Goal: Task Accomplishment & Management: Manage account settings

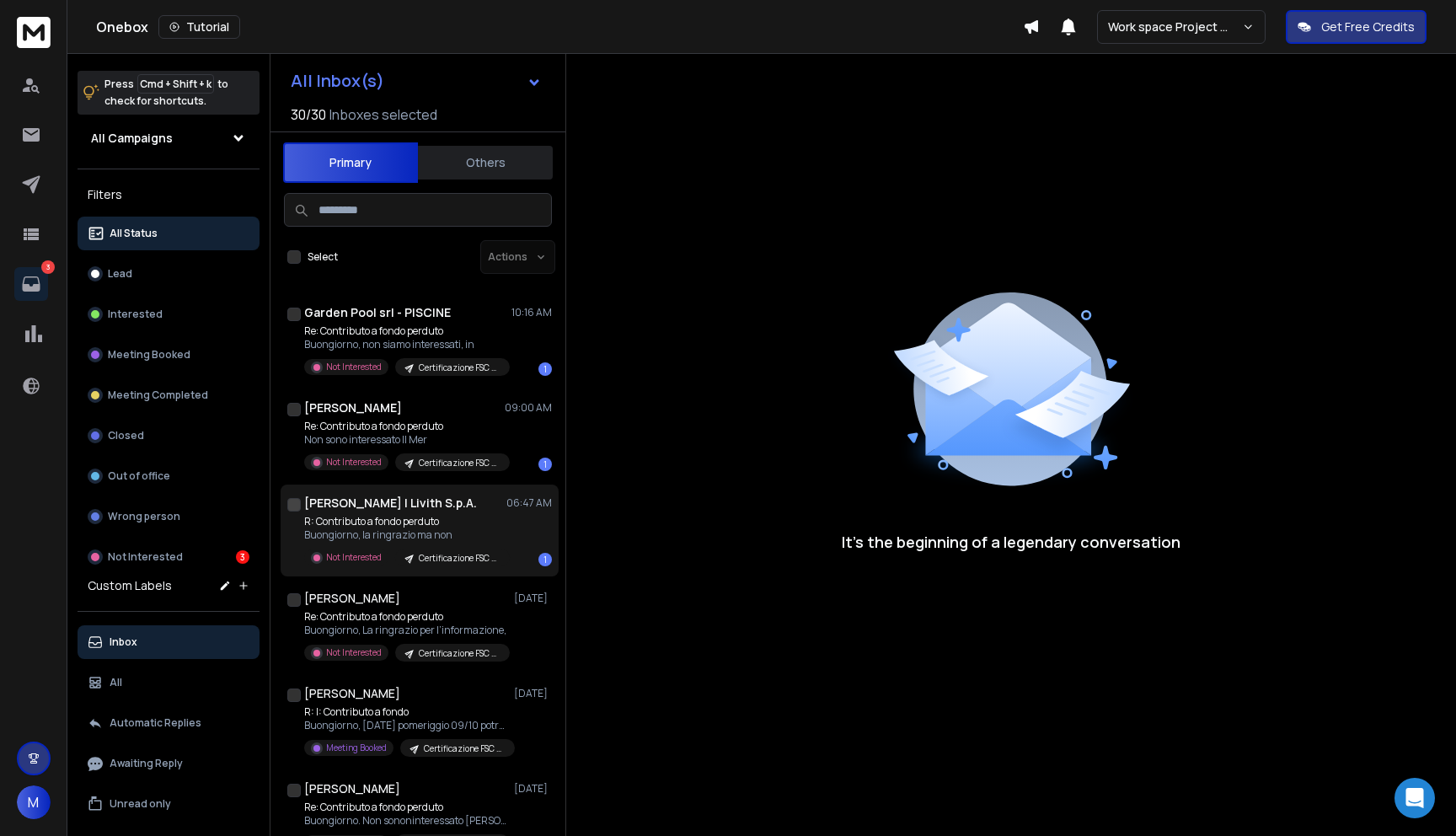
click at [426, 497] on h1 "Ing. Andrea Turchi | Livith S.p.A." at bounding box center [390, 503] width 172 height 17
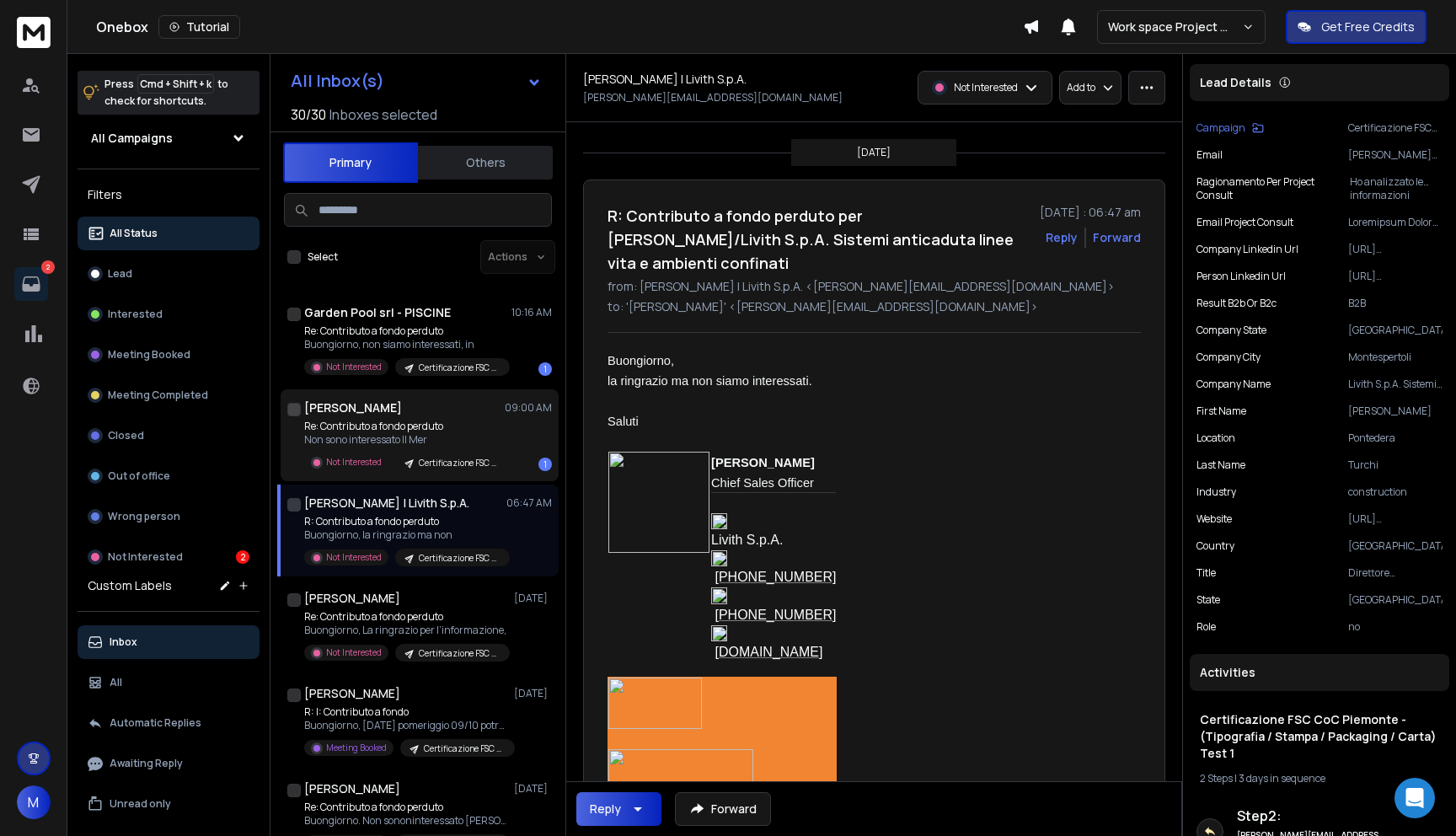
click at [419, 443] on p "Non sono interessato Il Mer" at bounding box center [405, 440] width 202 height 14
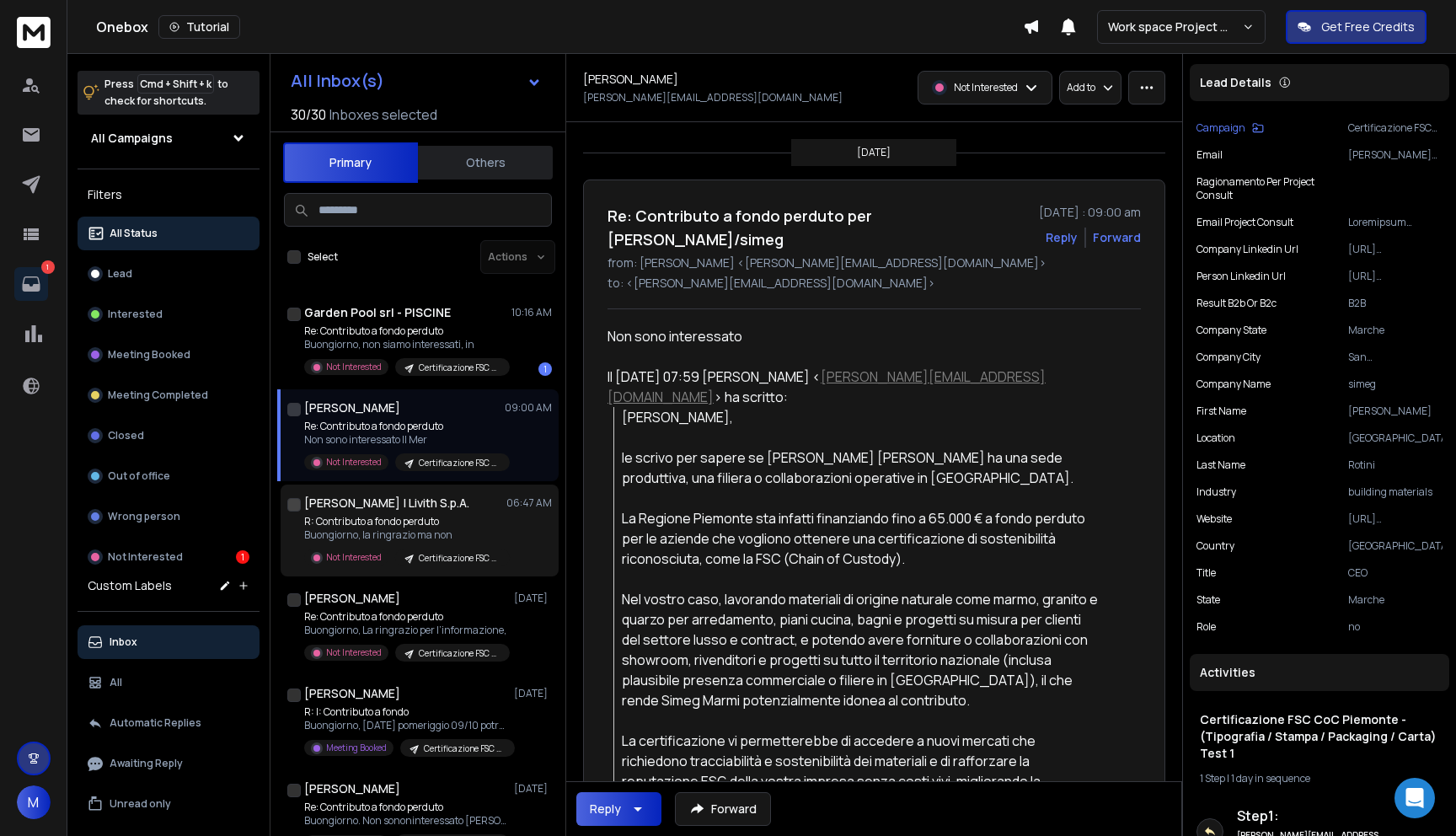
click at [438, 534] on p "Buongiorno, la ringrazio ma non" at bounding box center [405, 535] width 202 height 14
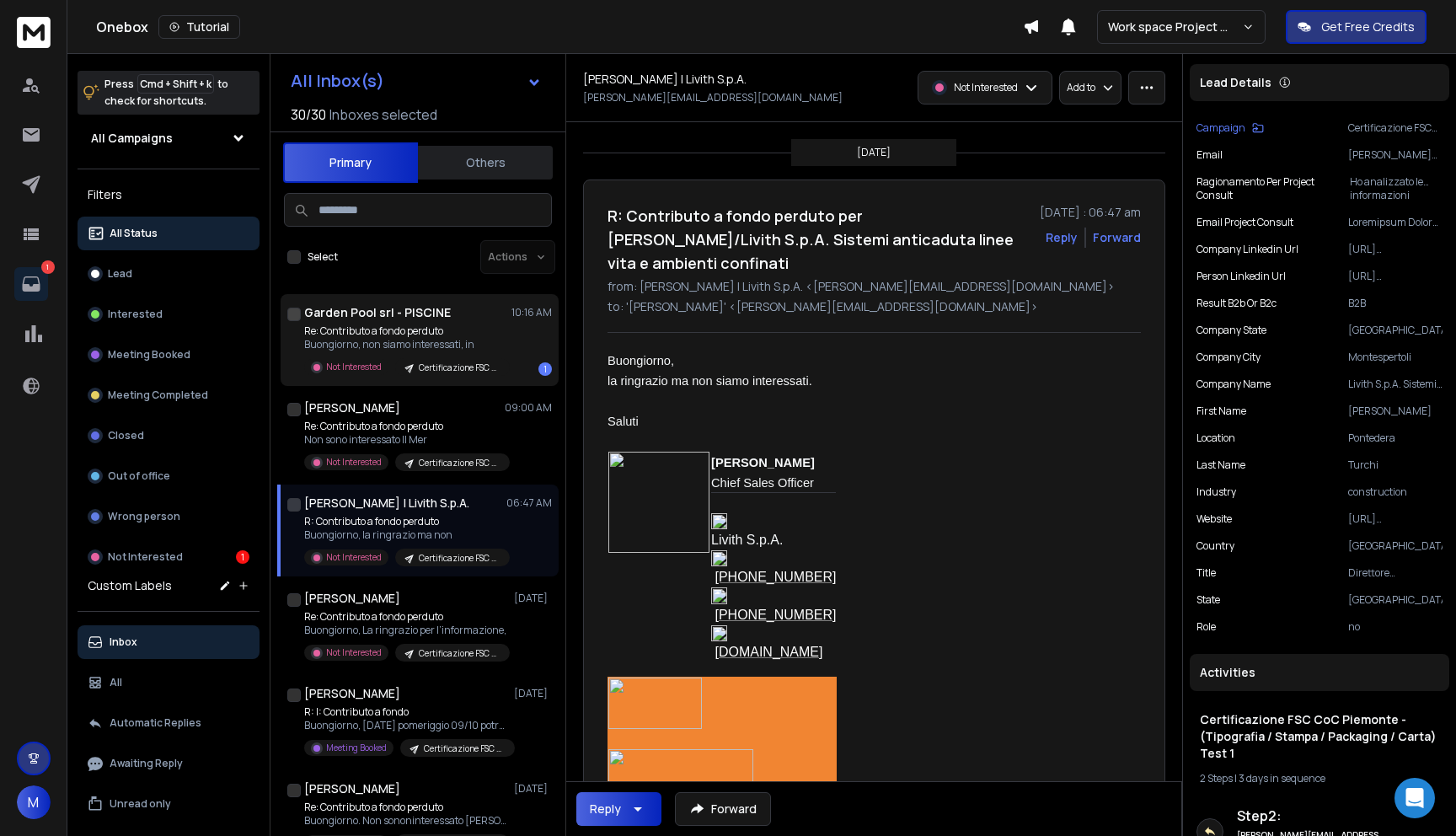
click at [420, 351] on p "Buongiorno, non siamo interessati, in" at bounding box center [405, 345] width 202 height 14
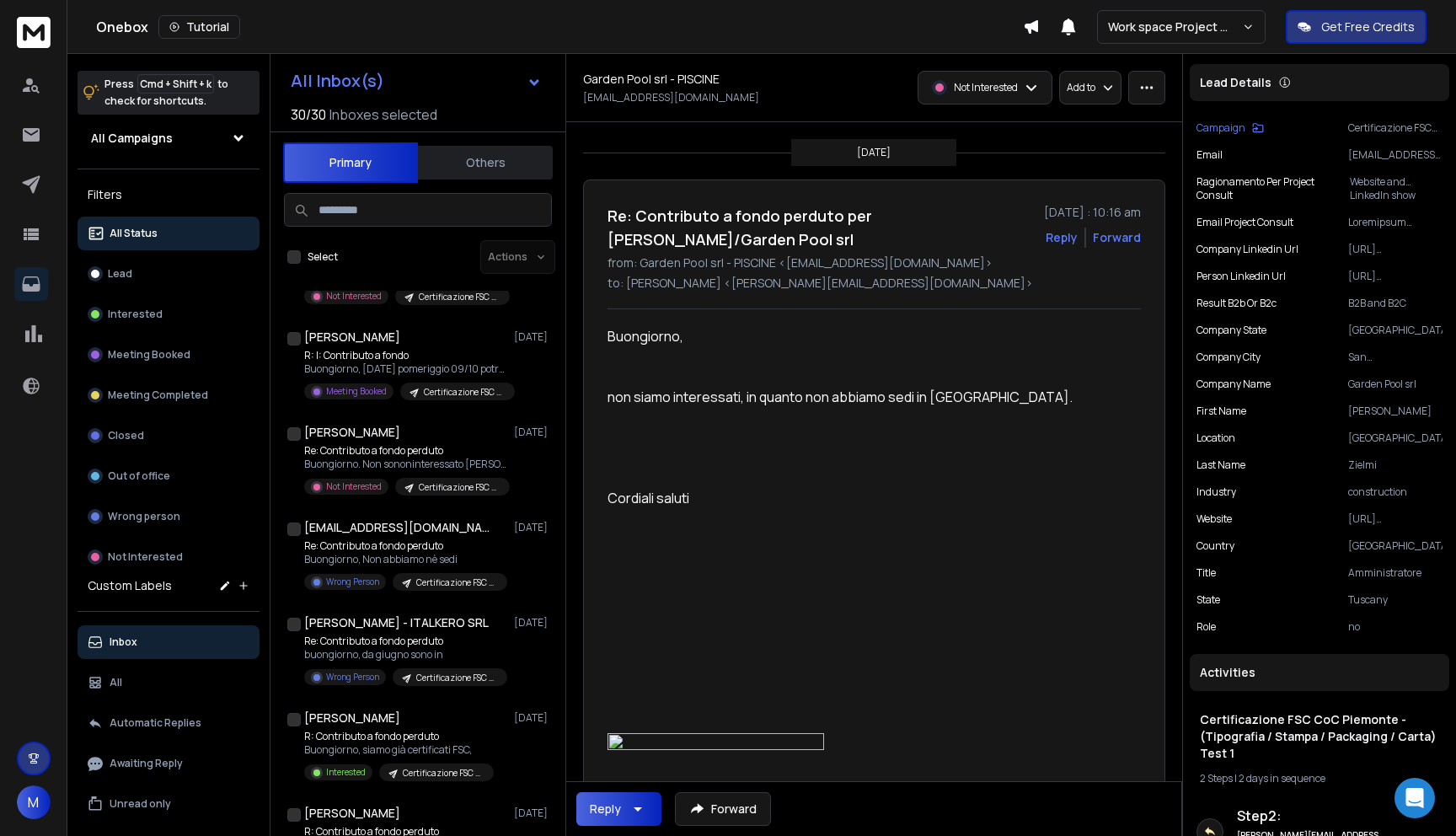
scroll to position [353, 0]
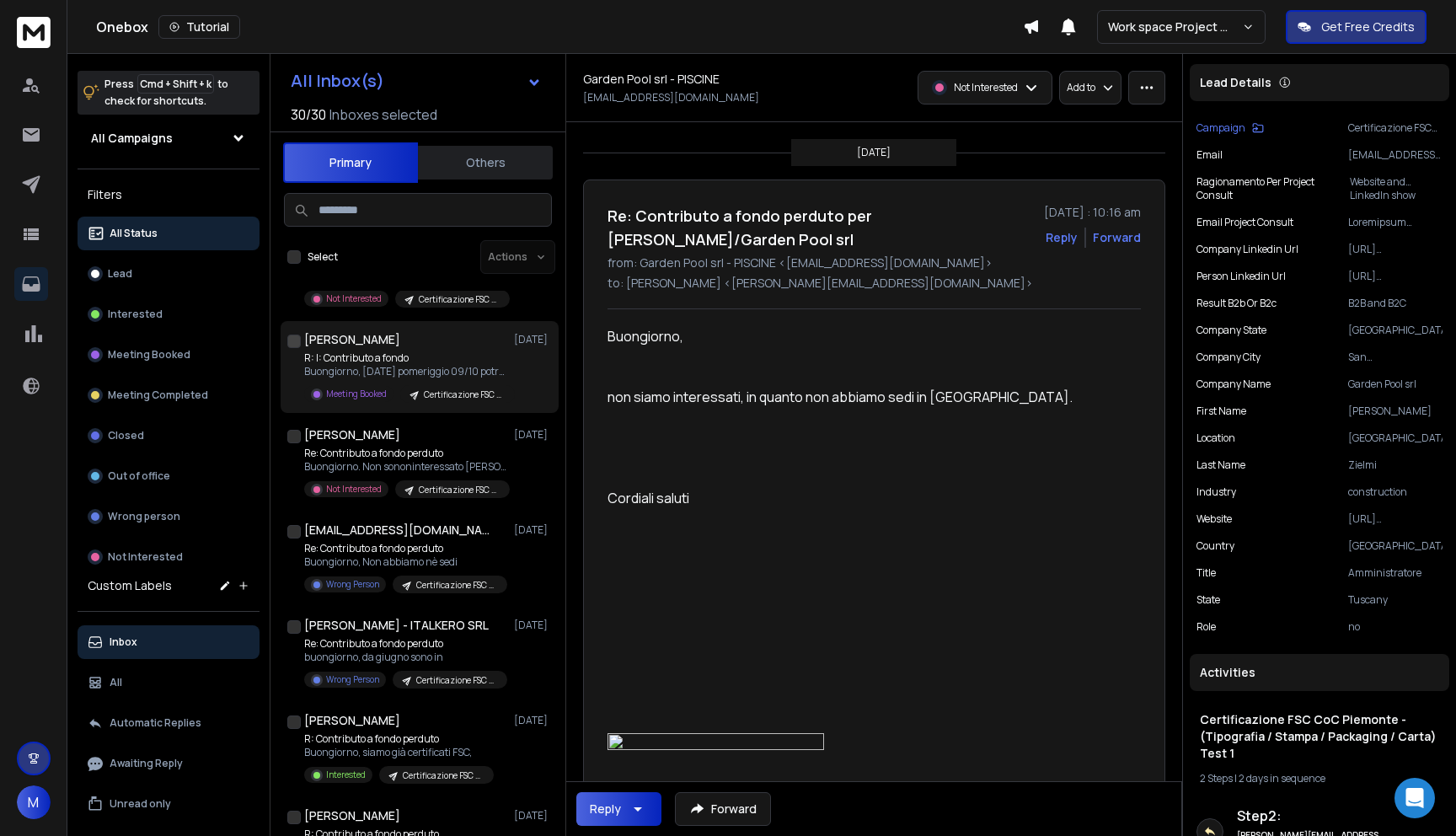
click at [441, 353] on p "R: I: Contributo a fondo" at bounding box center [405, 359] width 202 height 14
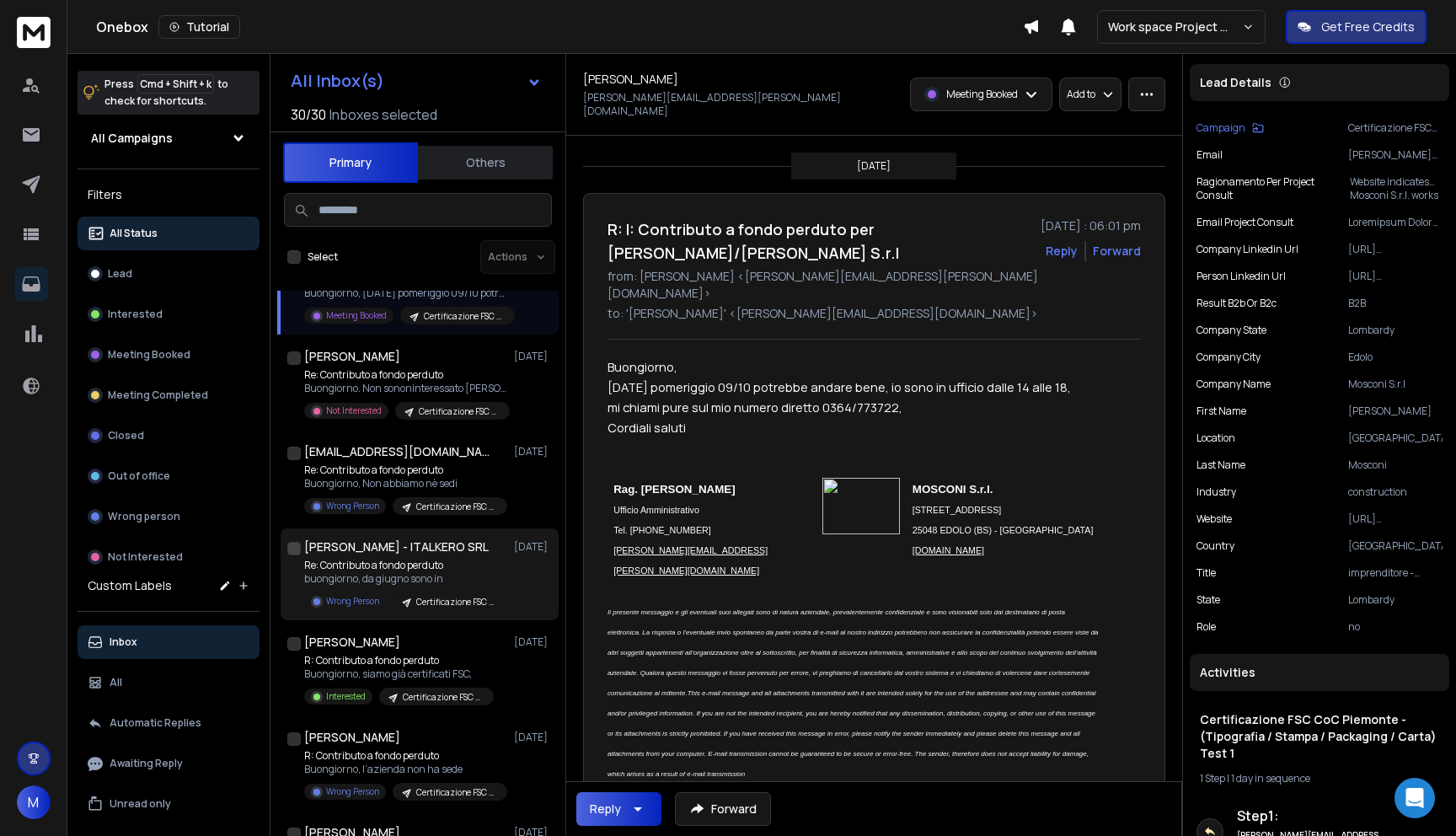
scroll to position [437, 0]
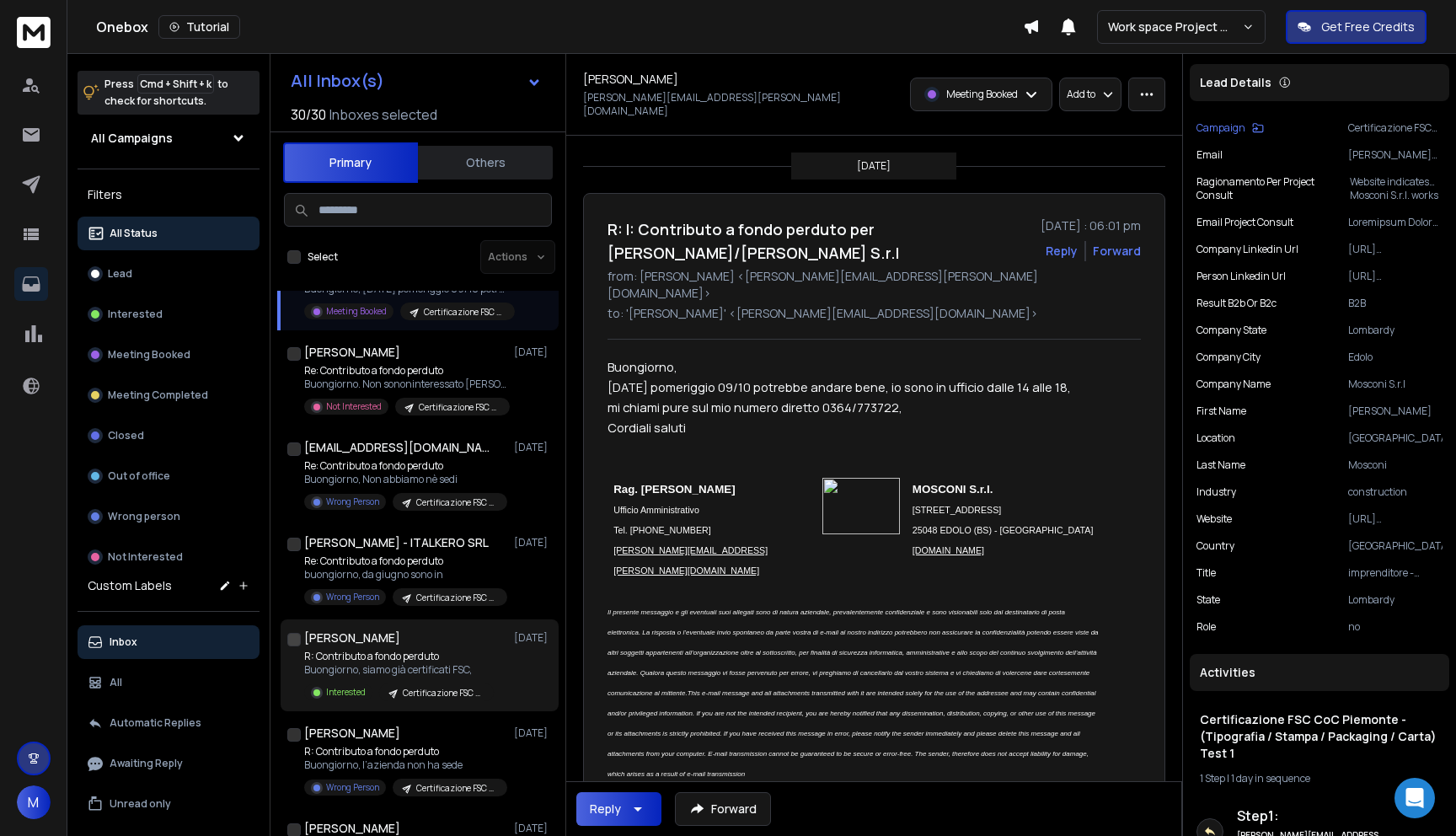
click at [387, 669] on p "Buongiorno, siamo già certificati FSC," at bounding box center [398, 669] width 189 height 14
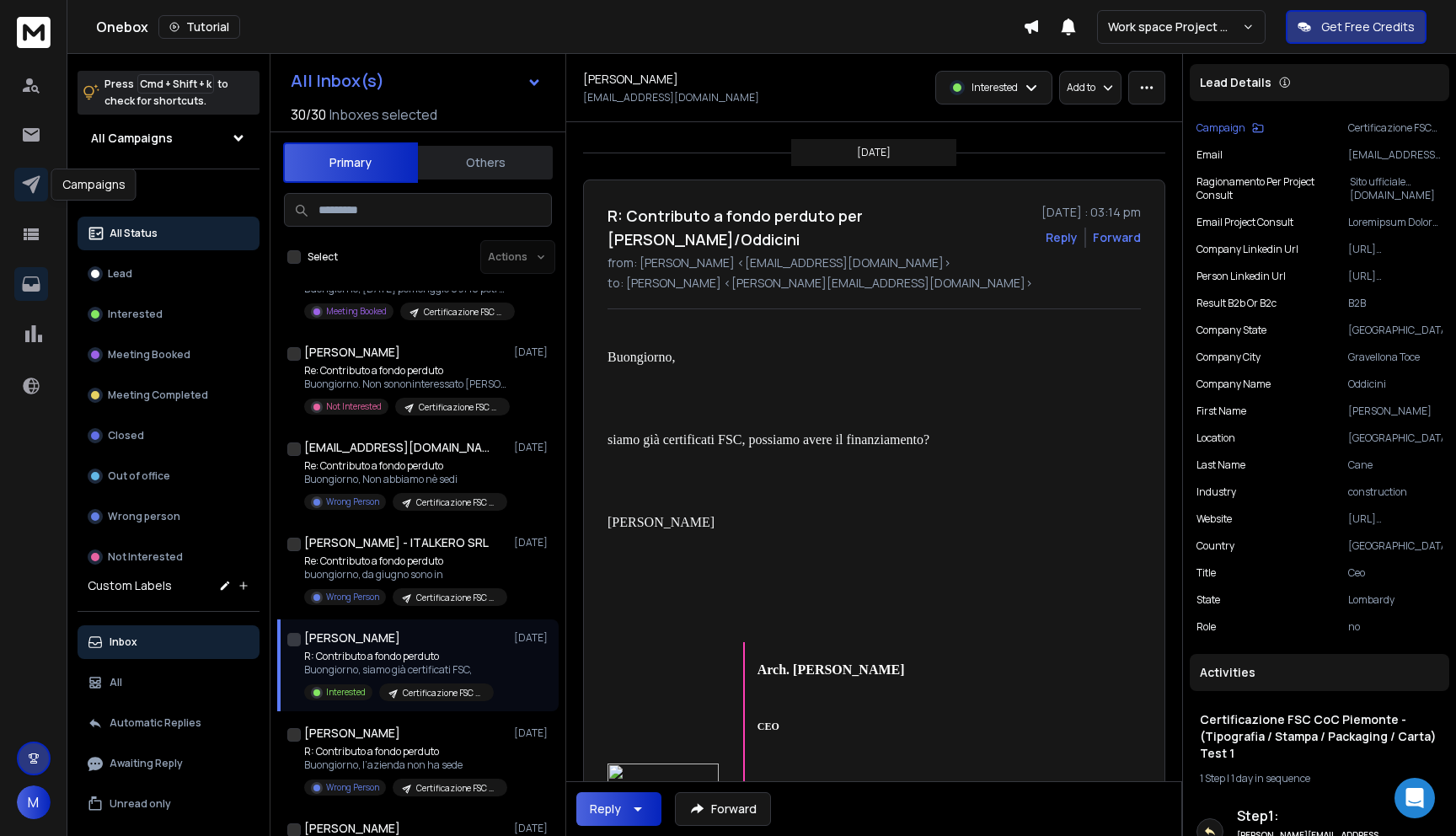
click at [27, 185] on icon at bounding box center [31, 184] width 20 height 20
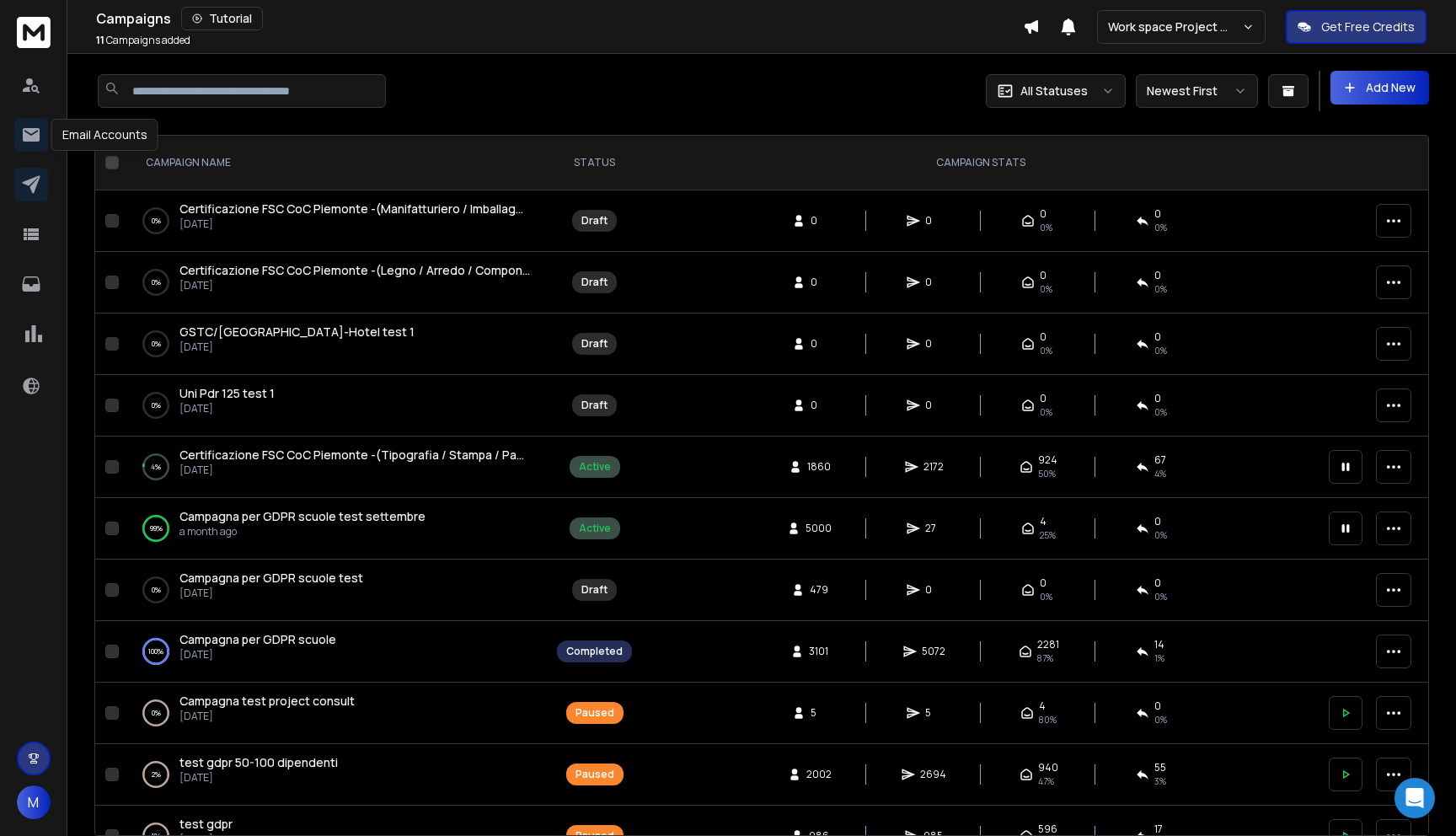
click at [35, 125] on icon at bounding box center [31, 135] width 20 height 20
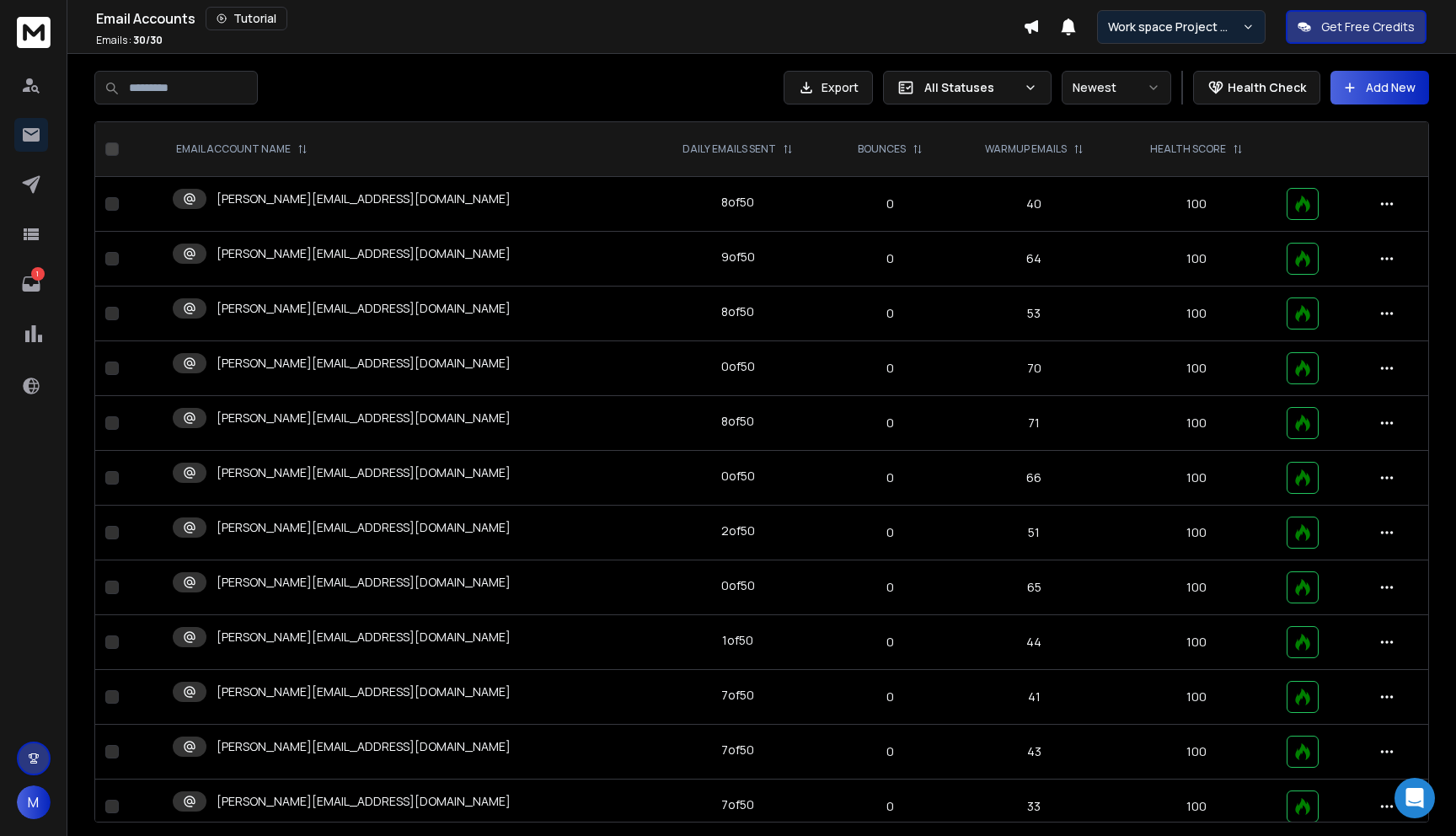
click at [1214, 17] on button "Work space Project Consulting" at bounding box center [1181, 27] width 168 height 34
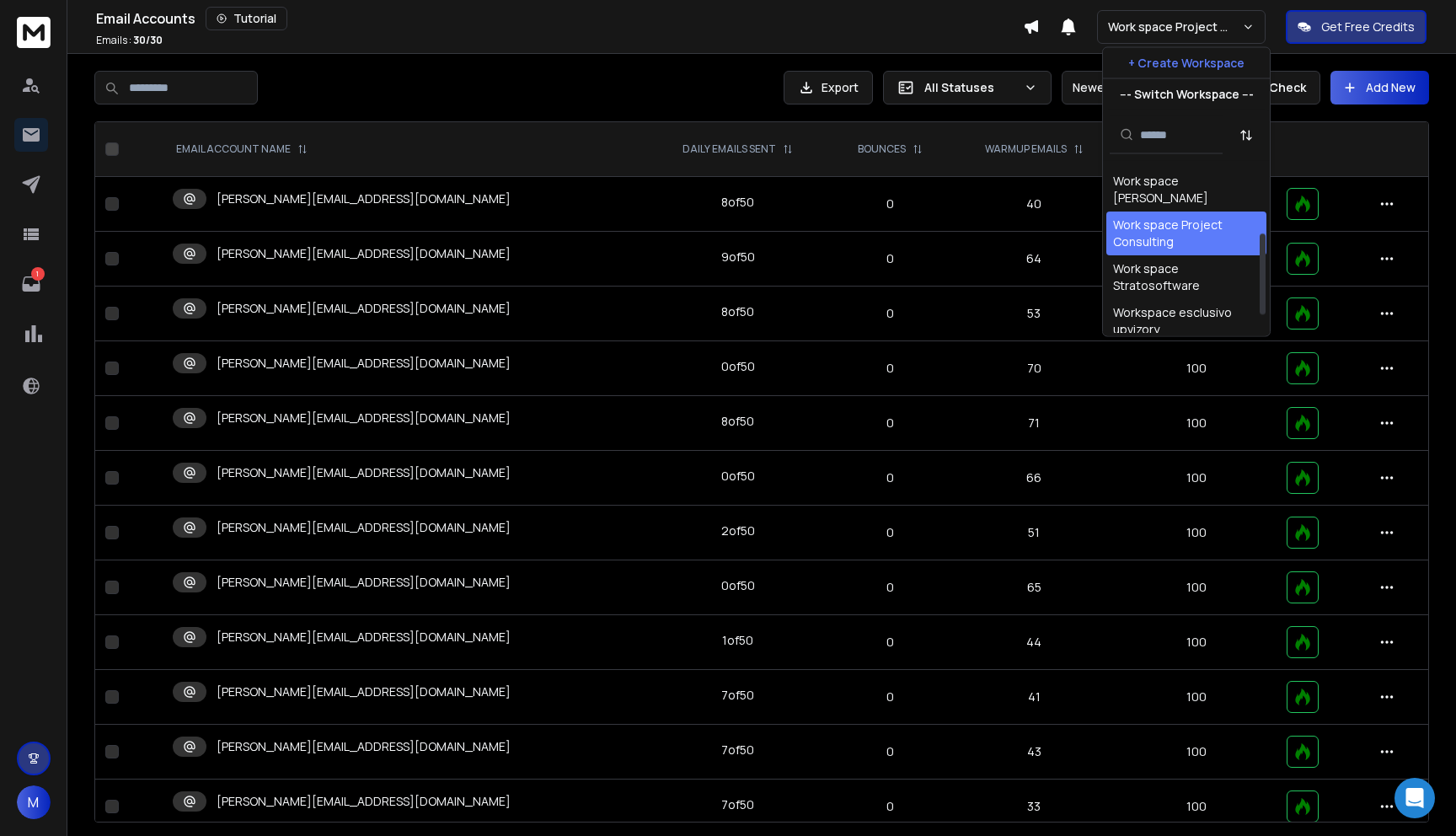
scroll to position [144, 0]
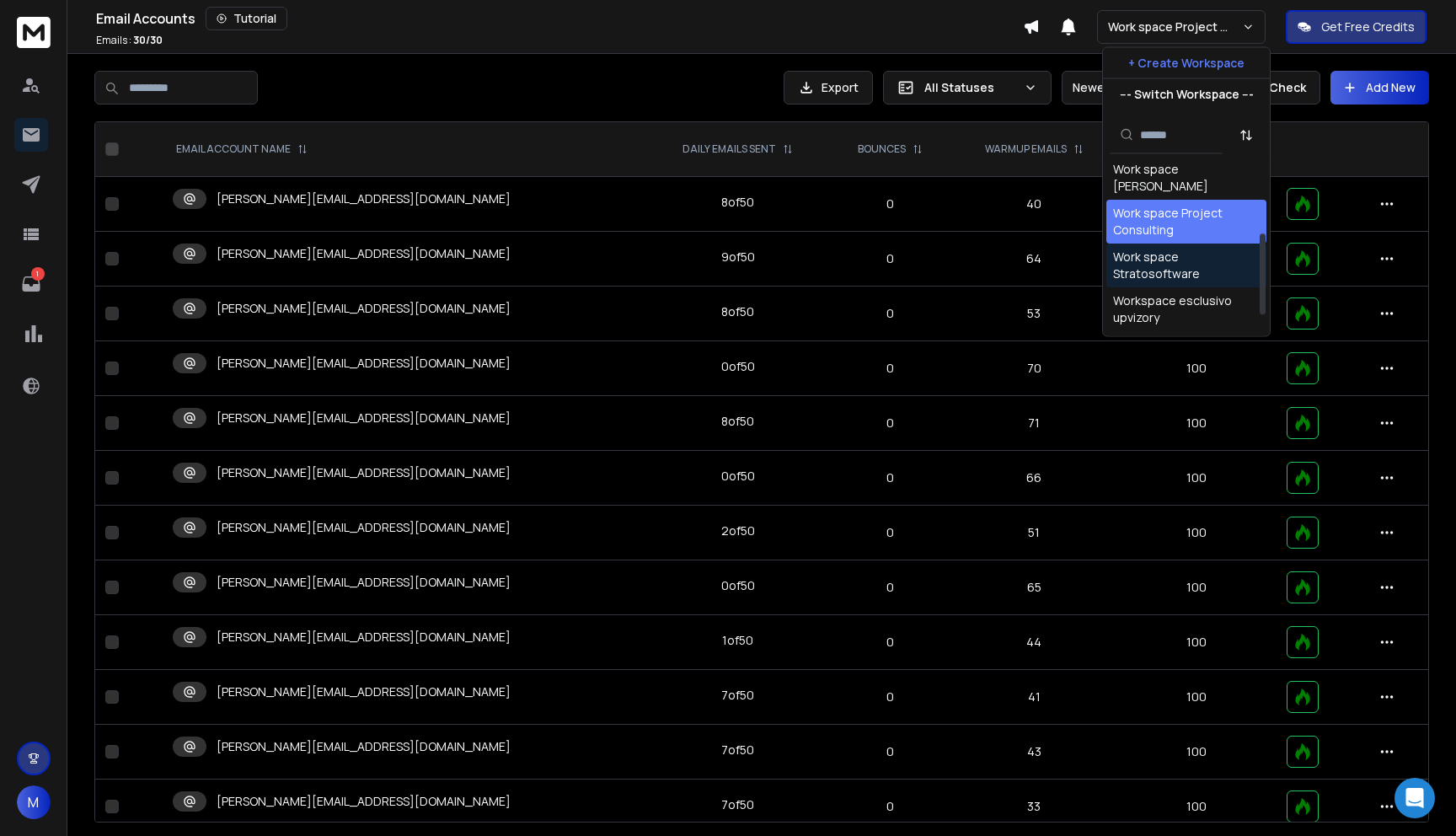
click at [1160, 249] on div "Work space Stratosoftware" at bounding box center [1186, 266] width 147 height 34
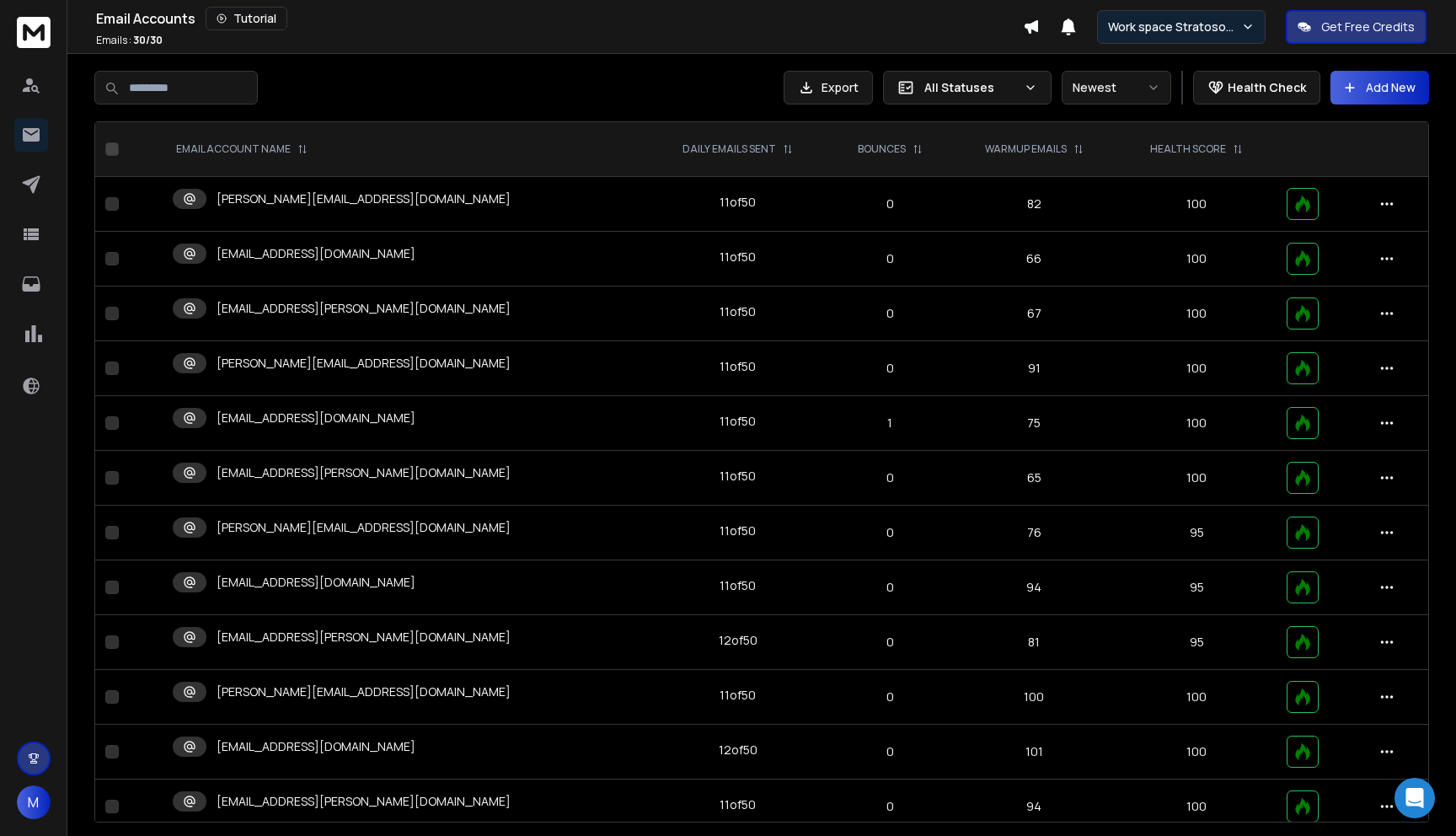
click at [1211, 13] on button "Work space Stratosoftware" at bounding box center [1181, 27] width 168 height 34
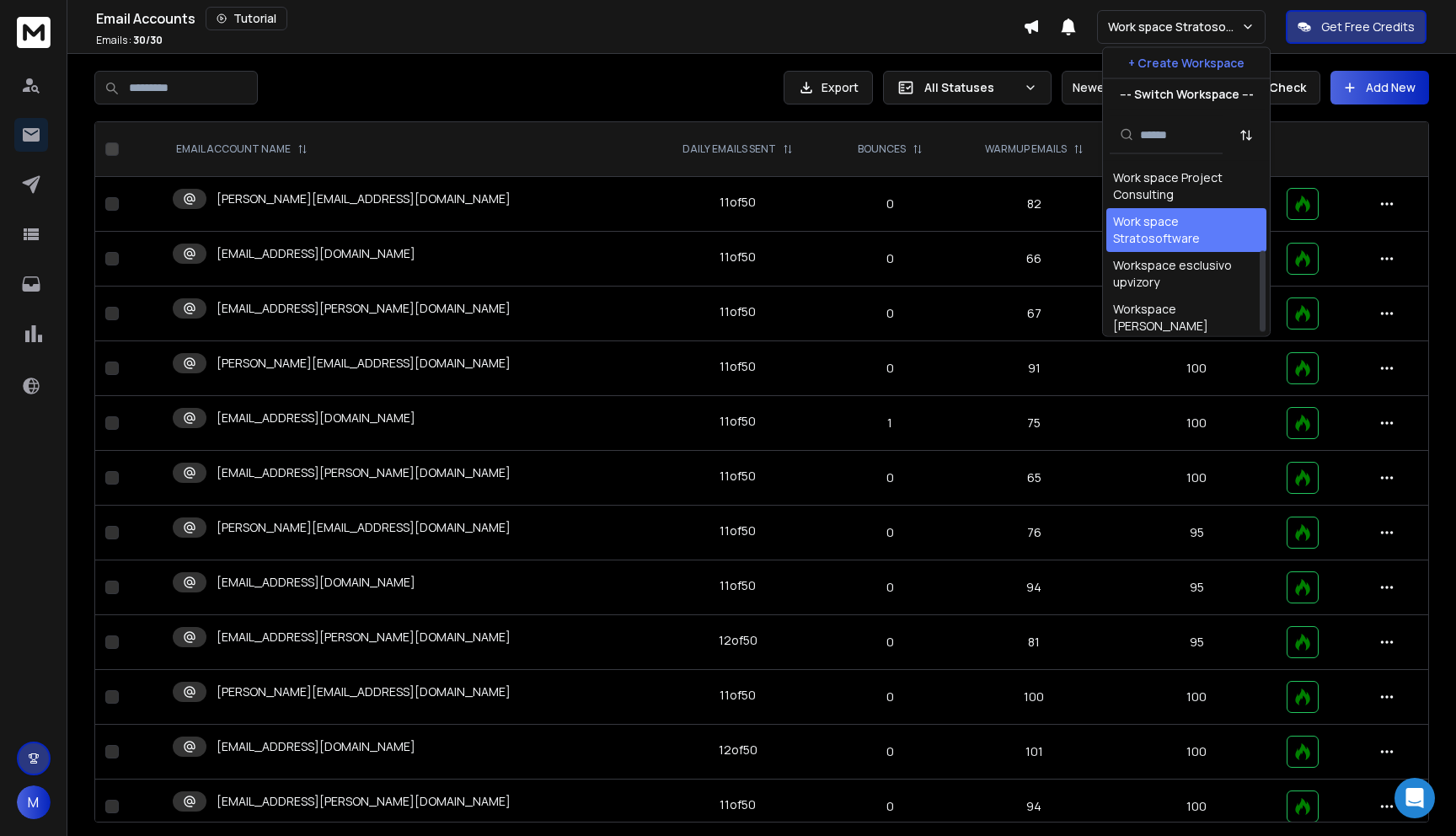
scroll to position [178, 0]
click at [1181, 271] on div "Workspace esclusivo upvizory" at bounding box center [1186, 274] width 147 height 34
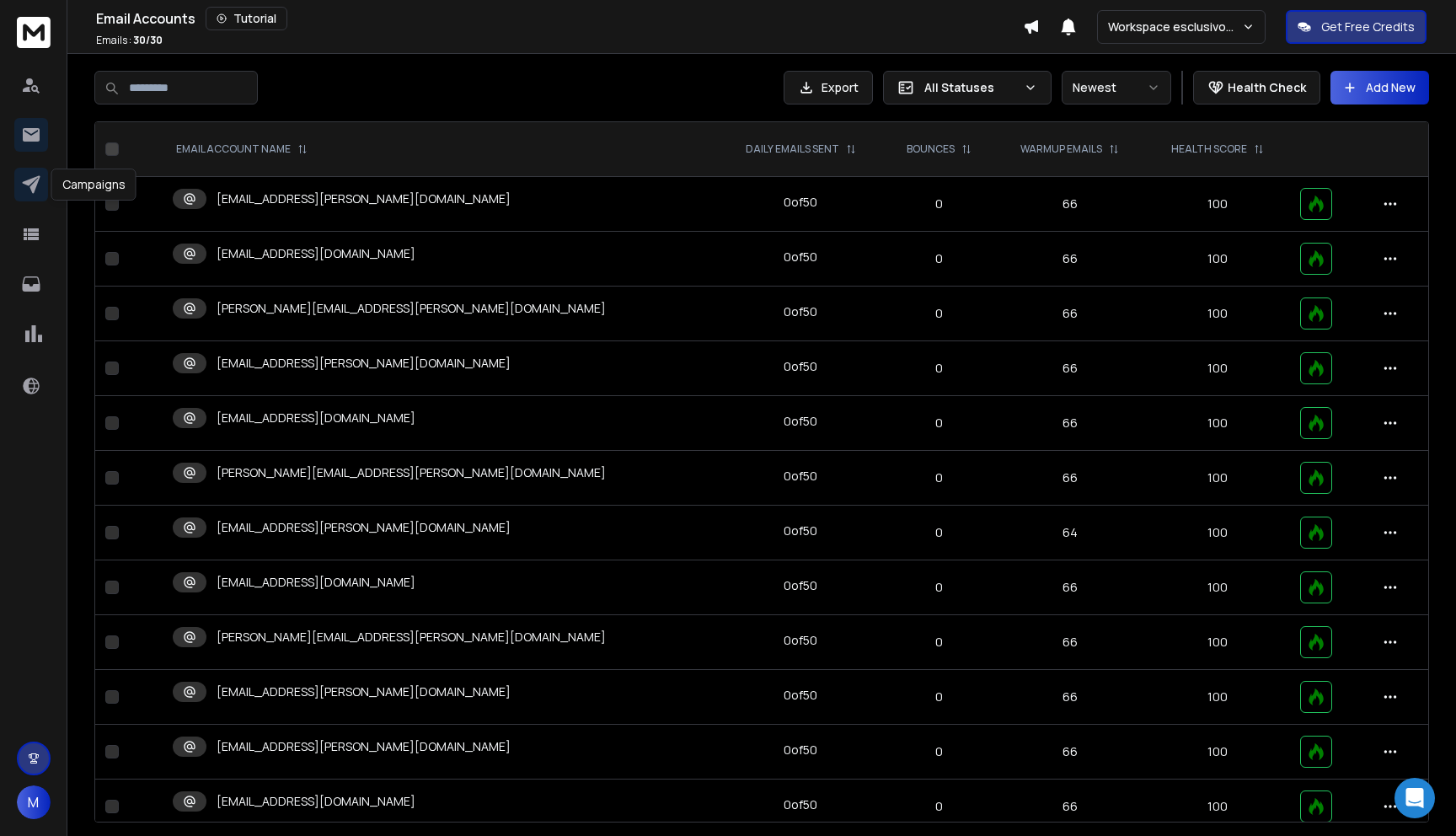
click at [31, 185] on icon at bounding box center [31, 184] width 18 height 18
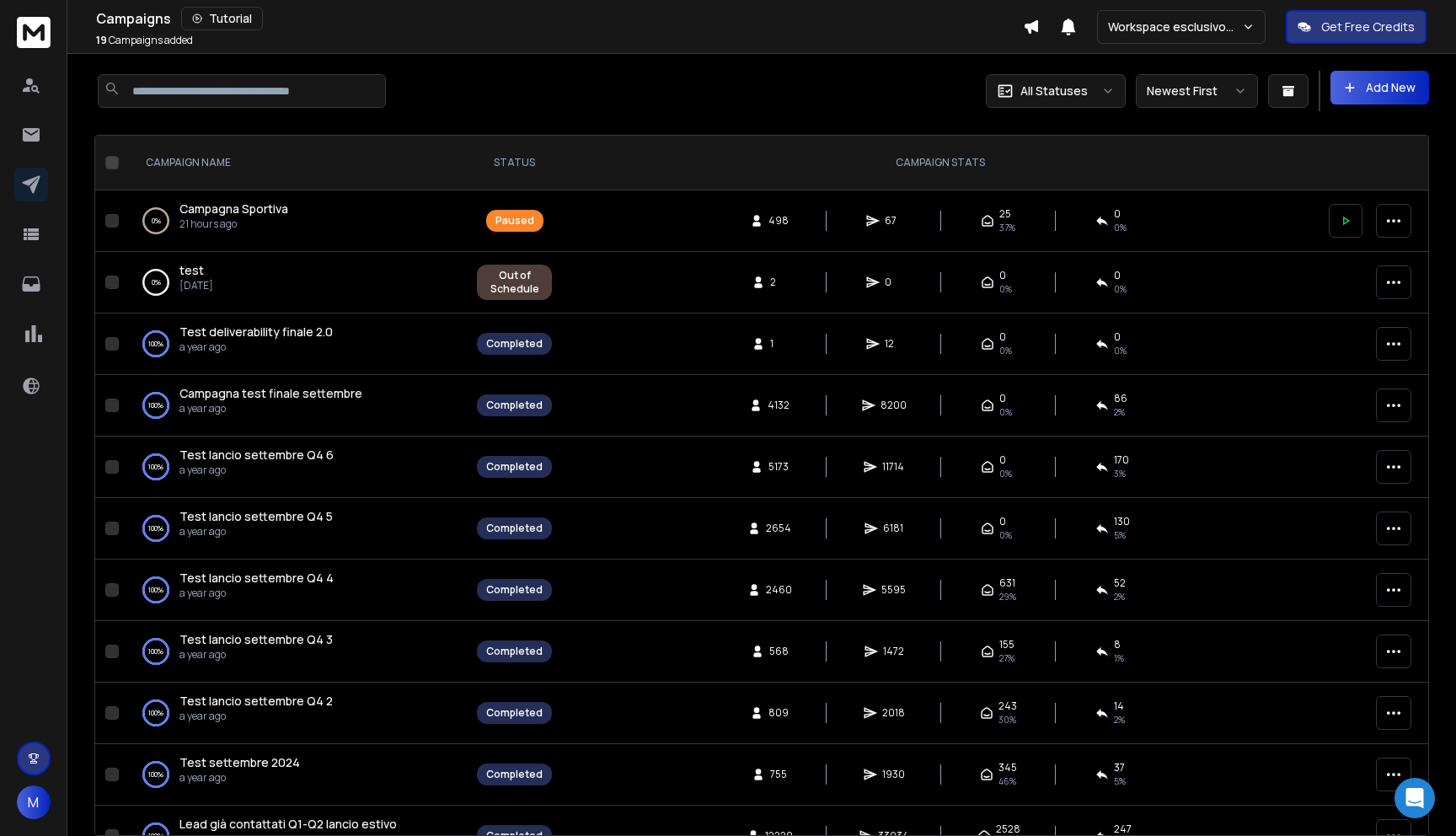
click at [232, 202] on span "Campagna Sportiva" at bounding box center [234, 208] width 109 height 16
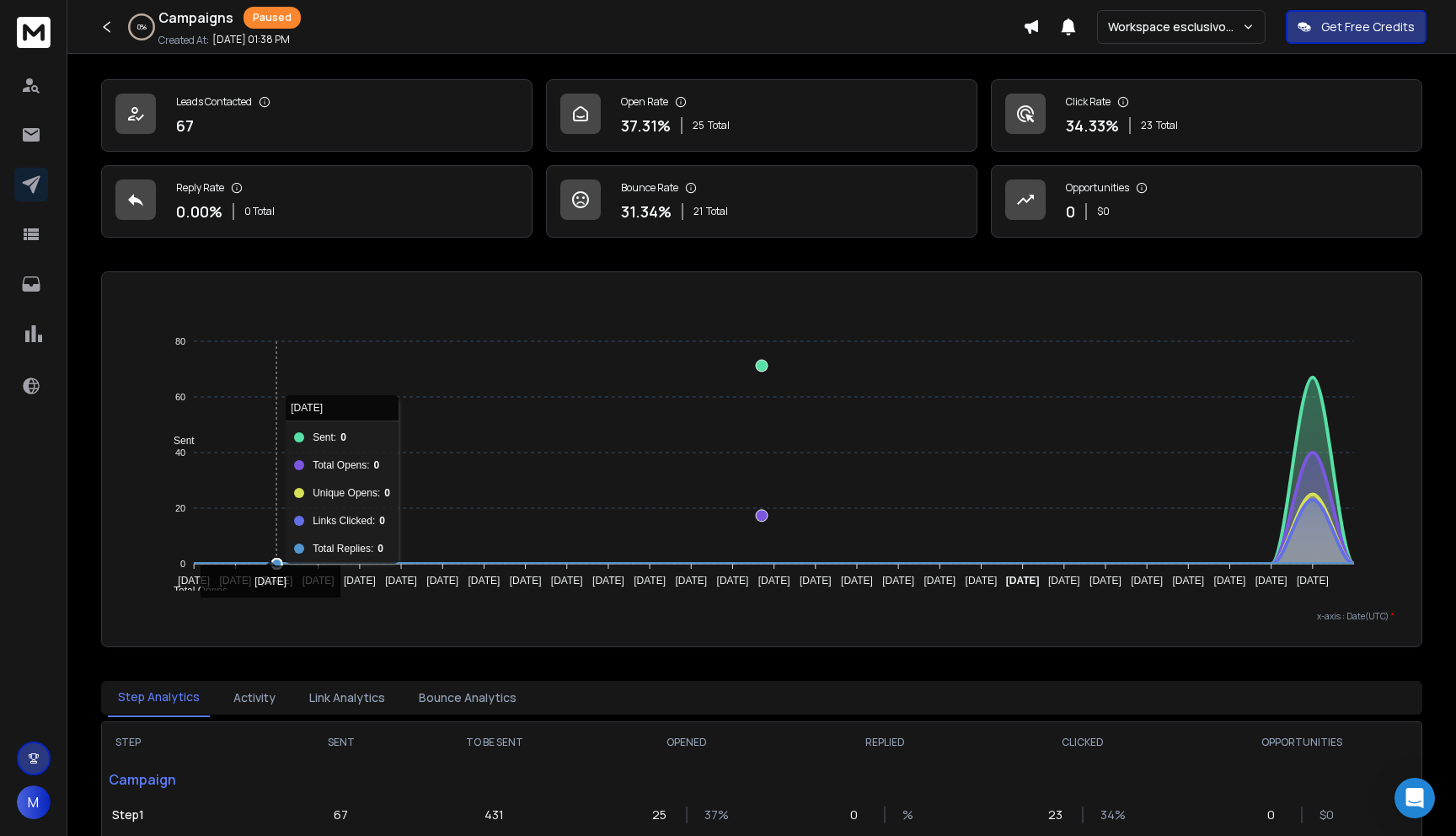
scroll to position [217, 0]
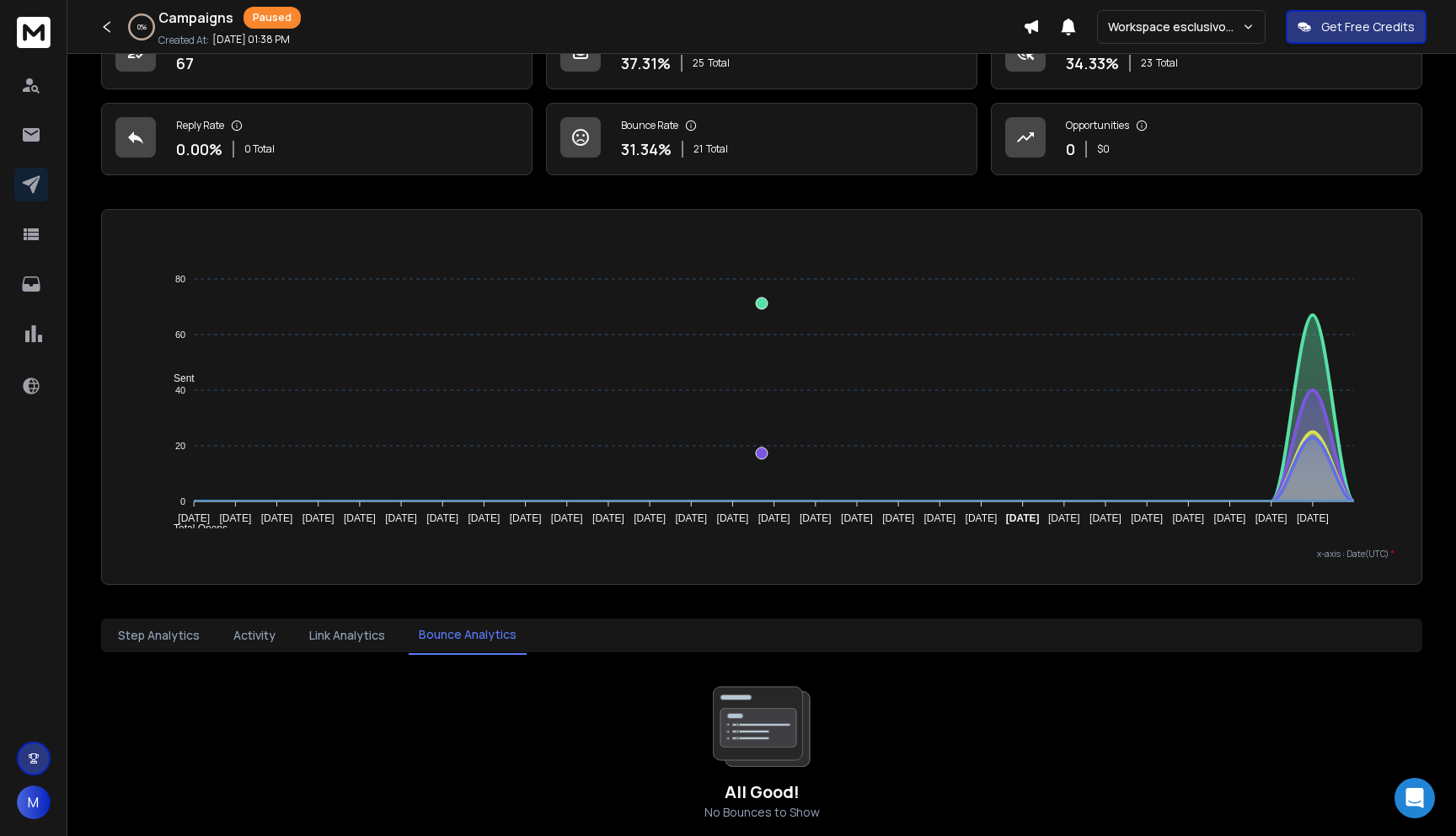
click at [455, 625] on button "Bounce Analytics" at bounding box center [467, 635] width 118 height 39
click at [366, 630] on button "Link Analytics" at bounding box center [347, 635] width 96 height 37
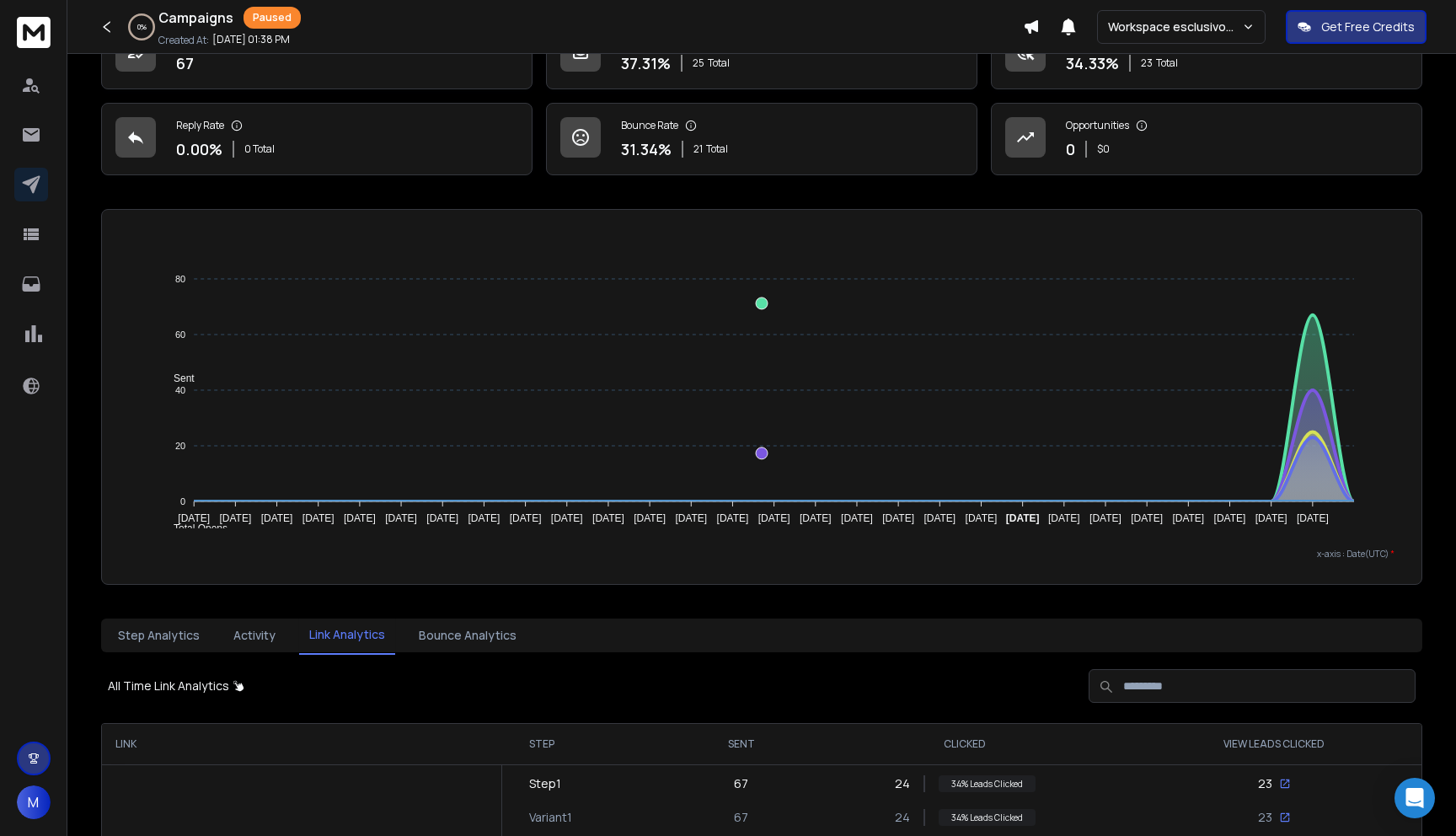
click at [265, 633] on button "Activity" at bounding box center [254, 635] width 62 height 37
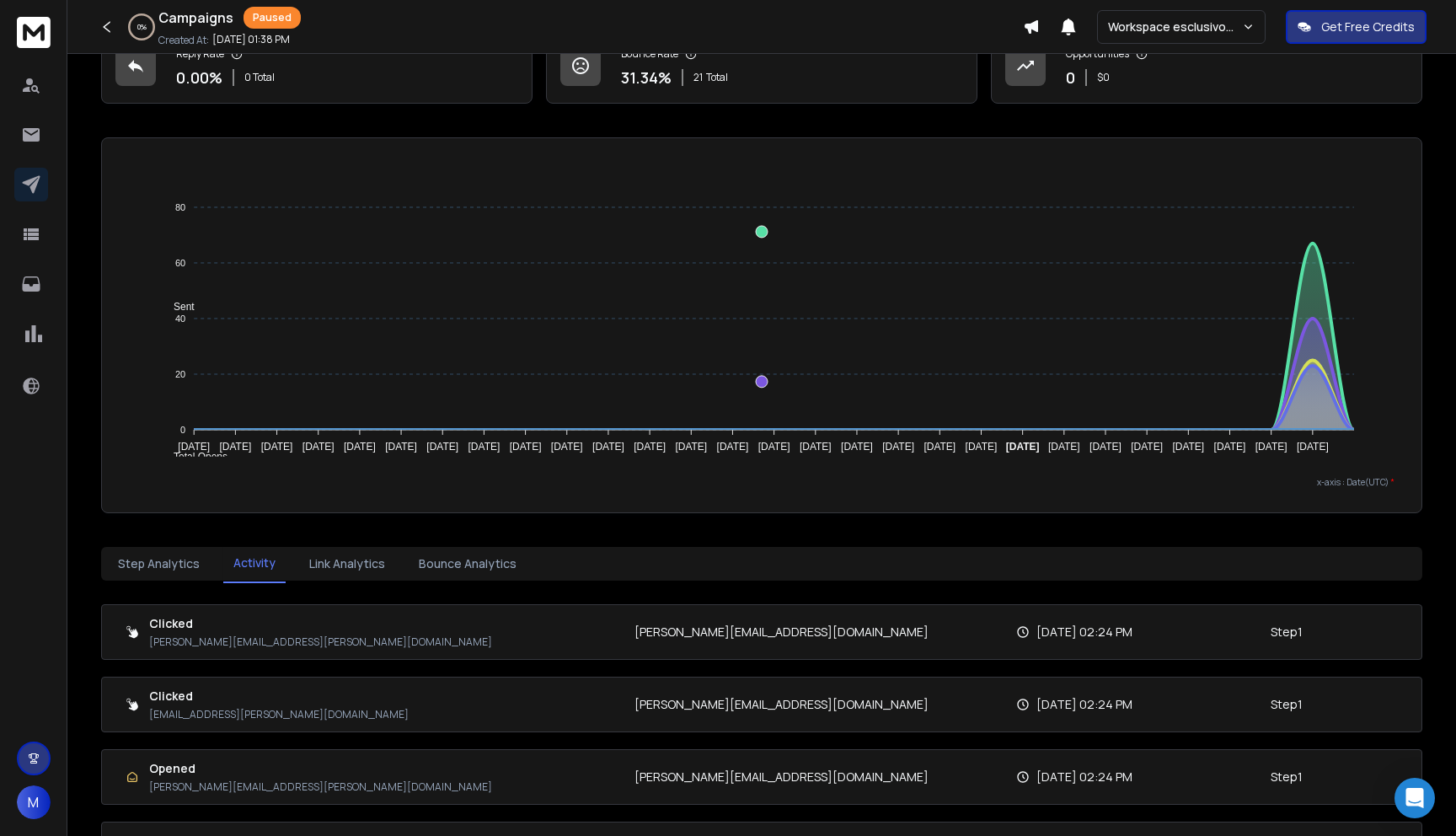
scroll to position [0, 0]
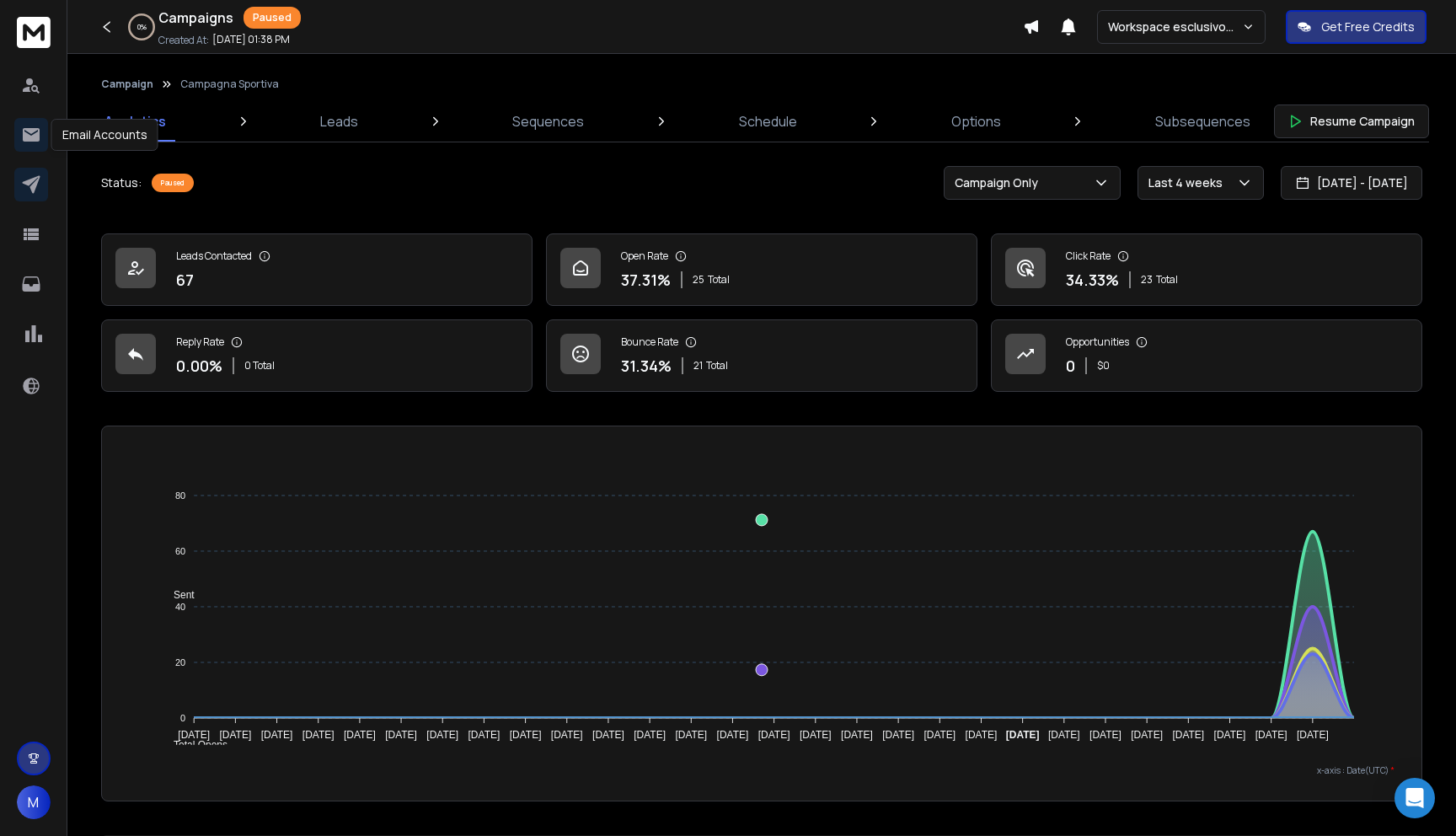
click at [41, 140] on icon at bounding box center [31, 135] width 20 height 20
